Goal: Information Seeking & Learning: Check status

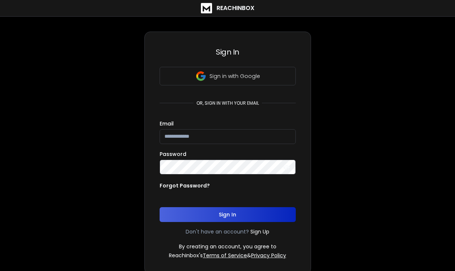
click at [192, 135] on input "email" at bounding box center [228, 136] width 136 height 15
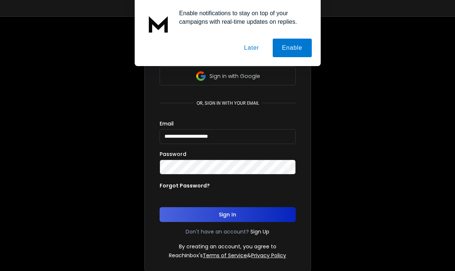
type input "**********"
click at [289, 47] on button "Enable" at bounding box center [292, 48] width 39 height 19
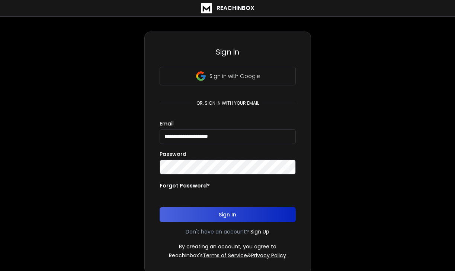
click at [284, 165] on icon at bounding box center [285, 167] width 5 height 5
click at [224, 215] on button "Sign In" at bounding box center [228, 215] width 136 height 15
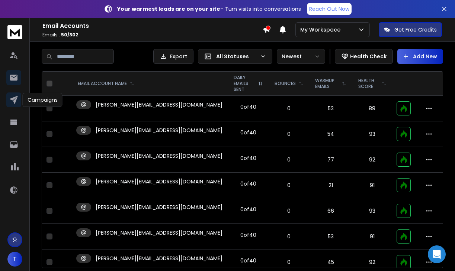
click at [13, 96] on icon at bounding box center [13, 100] width 9 height 9
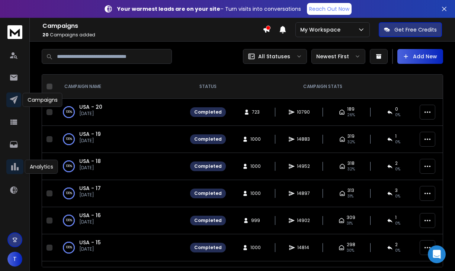
click at [13, 168] on icon at bounding box center [14, 166] width 11 height 11
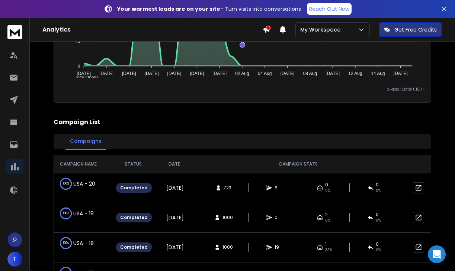
scroll to position [236, 0]
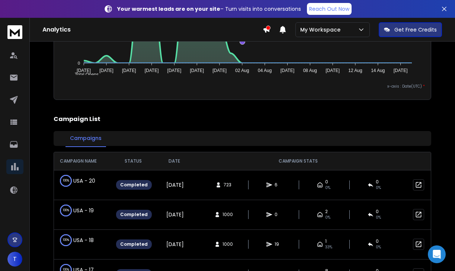
click at [185, 218] on td "[DATE]" at bounding box center [174, 215] width 31 height 30
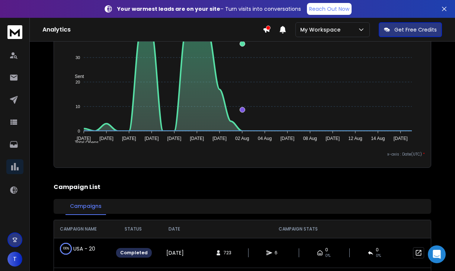
scroll to position [150, 0]
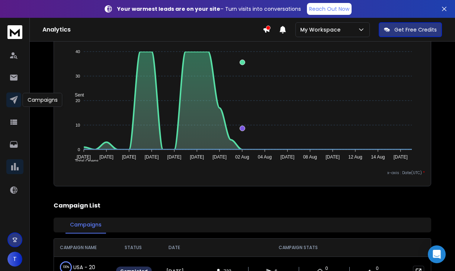
click at [11, 97] on icon at bounding box center [13, 100] width 9 height 9
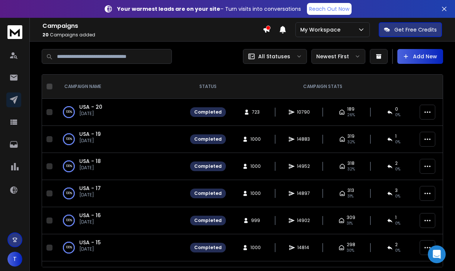
click at [95, 139] on p "[DATE]" at bounding box center [90, 141] width 22 height 6
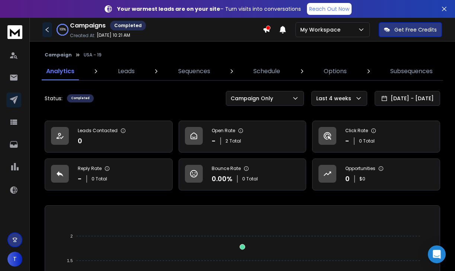
click at [46, 29] on icon at bounding box center [46, 29] width 3 height 5
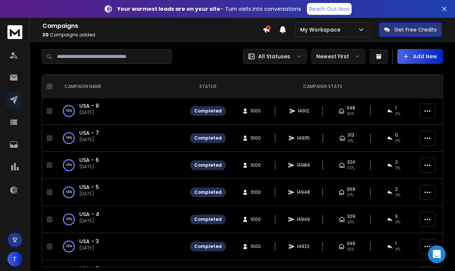
scroll to position [380, 0]
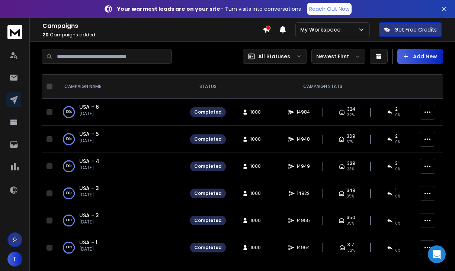
click at [88, 245] on span "USA - 1" at bounding box center [88, 242] width 18 height 7
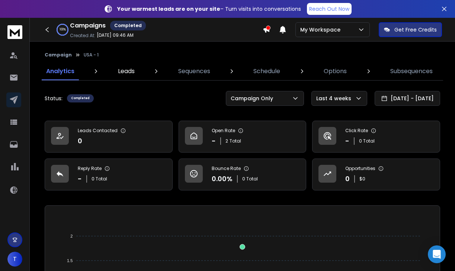
click at [125, 70] on p "Leads" at bounding box center [126, 71] width 17 height 9
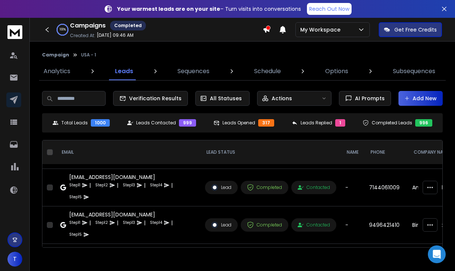
scroll to position [1878, 0]
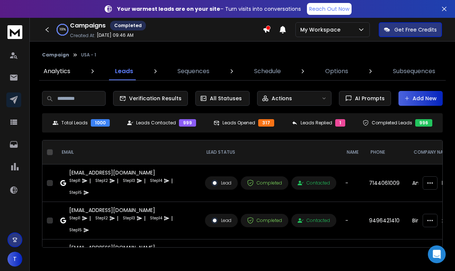
click at [56, 70] on p "Analytics" at bounding box center [57, 71] width 27 height 9
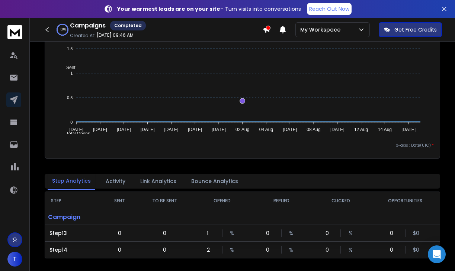
scroll to position [213, 0]
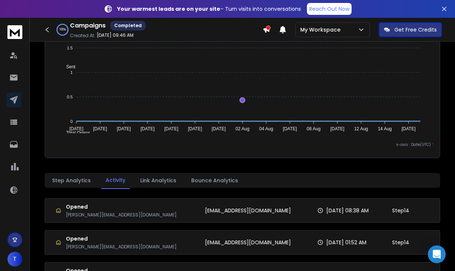
click at [110, 181] on button "Activity" at bounding box center [115, 180] width 29 height 17
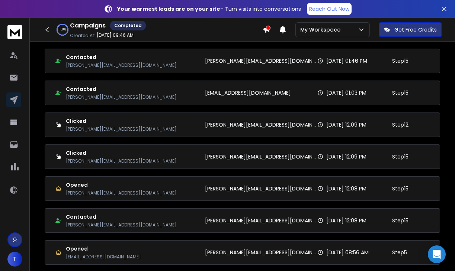
scroll to position [621, 0]
